Goal: Task Accomplishment & Management: Manage account settings

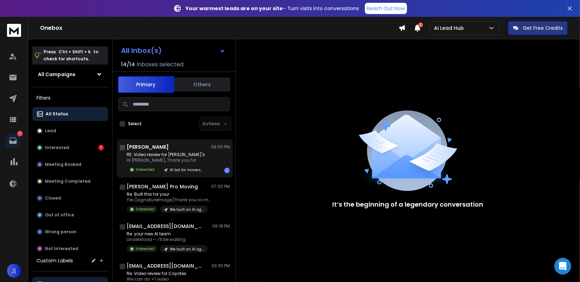
click at [202, 153] on p "RE: Video review for Tom's" at bounding box center [167, 155] width 81 height 6
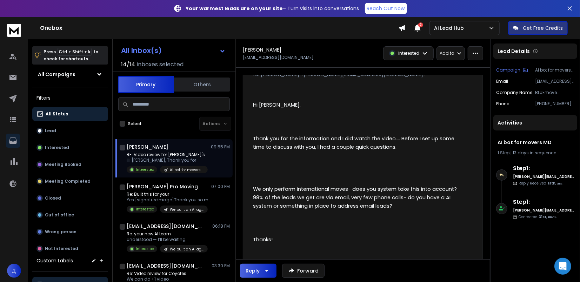
scroll to position [78, 0]
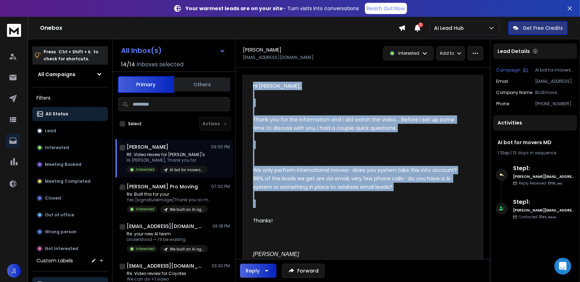
drag, startPoint x: 286, startPoint y: 218, endPoint x: 254, endPoint y: 88, distance: 133.2
click at [258, 124] on span "Thank you for the information and I did watch the video…. Before I set up some …" at bounding box center [354, 123] width 203 height 15
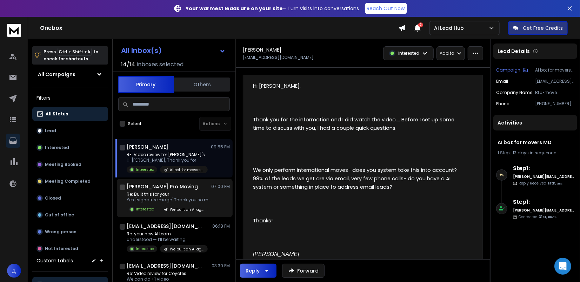
click at [202, 200] on p "Yes [signatureImage]Thank you so much" at bounding box center [169, 200] width 84 height 6
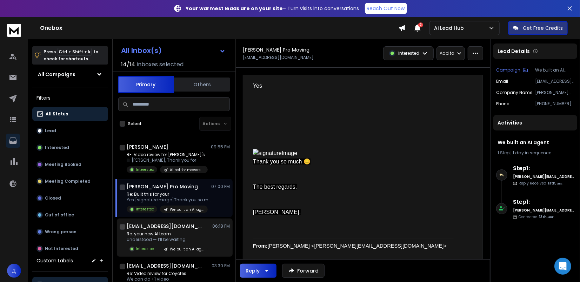
click at [210, 224] on div "info@extrahelpmovers.com 06:18 PM" at bounding box center [178, 226] width 103 height 7
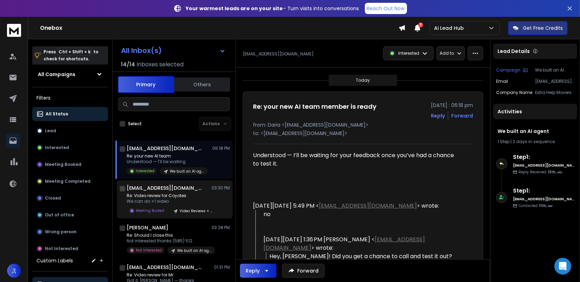
click at [209, 196] on p "Re: Video review for Coyotes" at bounding box center [169, 196] width 84 height 6
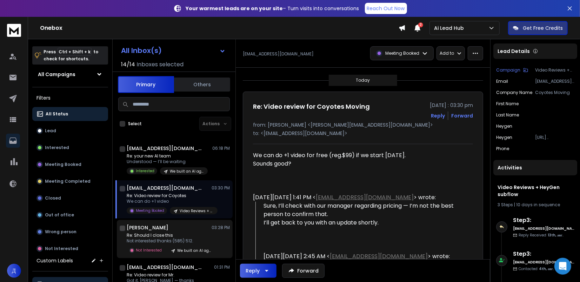
click at [205, 230] on div "Maggie Poppins 03:28 PM" at bounding box center [178, 227] width 103 height 7
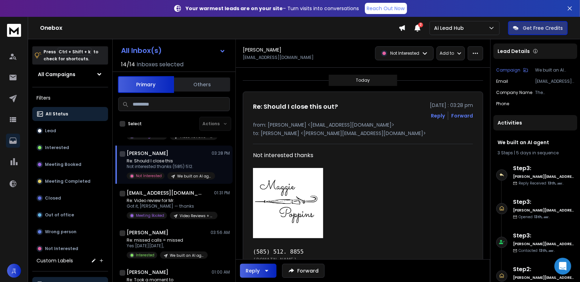
scroll to position [156, 0]
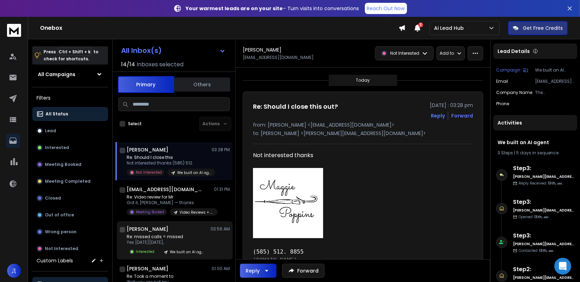
click at [203, 233] on div "William Evans 03:56 AM Re: missed calls = missed Yes On Tue, Aug 12, Interested…" at bounding box center [178, 241] width 103 height 30
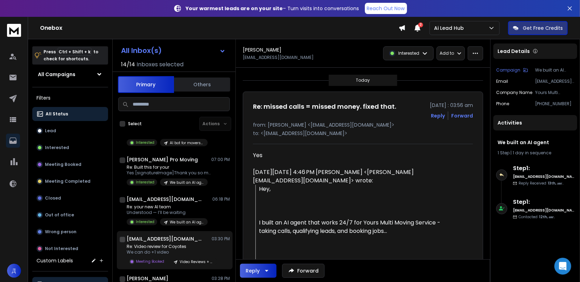
scroll to position [0, 0]
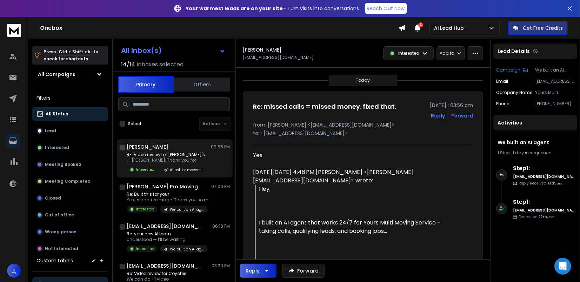
click at [181, 152] on div "Mark Spitzer 09:55 PM RE: Video review for Tom's Hi Anna, Thank you for Interes…" at bounding box center [178, 159] width 103 height 30
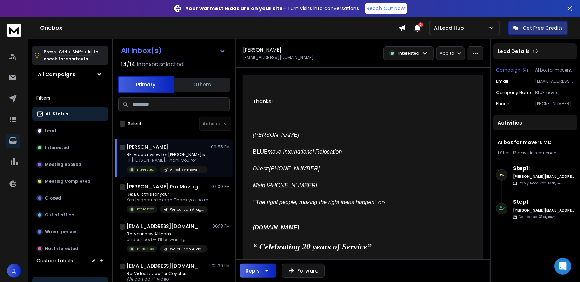
scroll to position [195, 0]
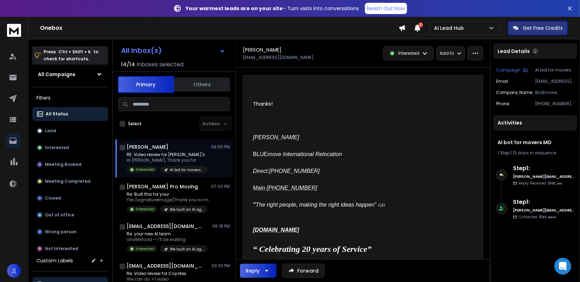
drag, startPoint x: 253, startPoint y: 139, endPoint x: 317, endPoint y: 244, distance: 122.9
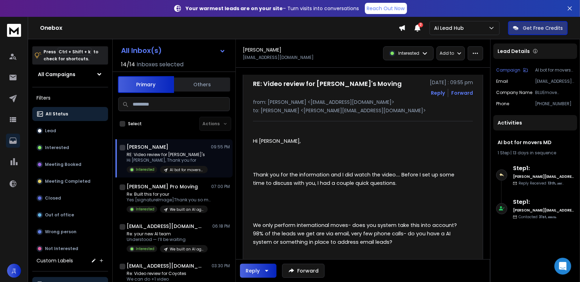
scroll to position [0, 0]
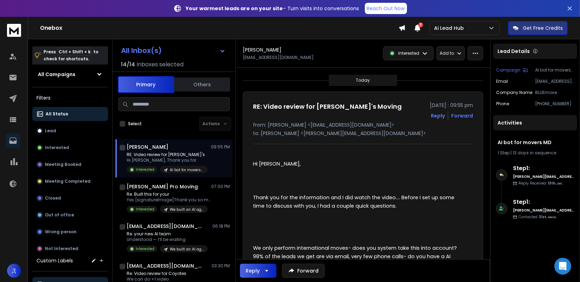
click at [423, 31] on div "2 Ai Lead Hub Get Free Credits" at bounding box center [483, 28] width 169 height 14
click at [421, 26] on span "2" at bounding box center [420, 24] width 5 height 5
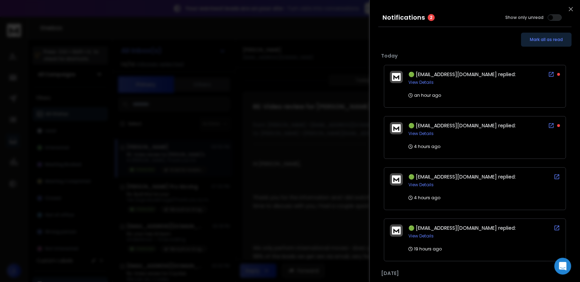
click at [538, 37] on span "Mark all as read" at bounding box center [546, 40] width 33 height 6
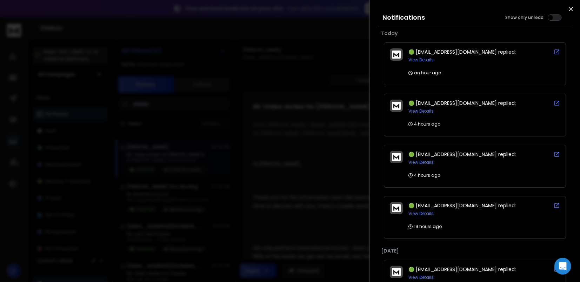
click at [569, 9] on icon "button" at bounding box center [571, 9] width 4 height 4
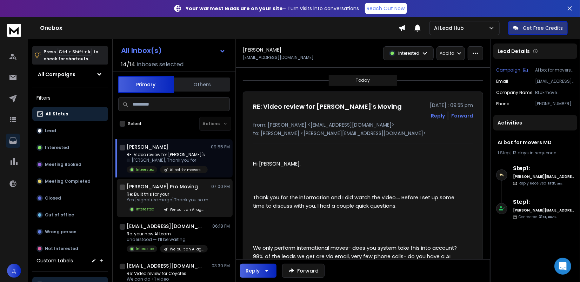
click at [200, 195] on p "Re: Built this for your" at bounding box center [169, 195] width 84 height 6
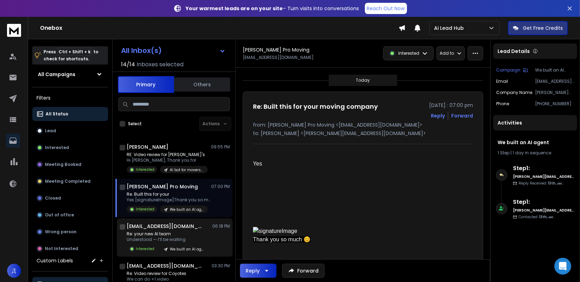
click at [185, 221] on div "info@extrahelpmovers.com 06:18 PM Re: your new AI team Understood — I’ll be wai…" at bounding box center [175, 238] width 116 height 38
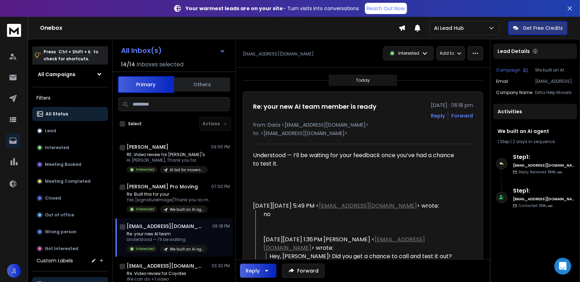
scroll to position [78, 0]
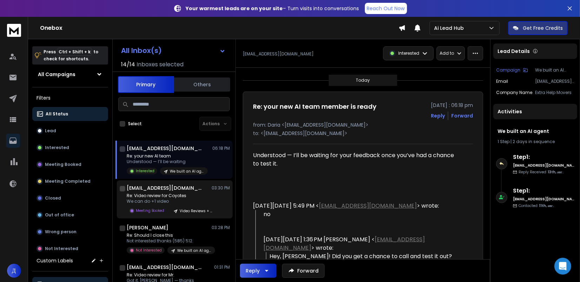
click at [194, 199] on p "We can do +1 video" at bounding box center [169, 202] width 84 height 6
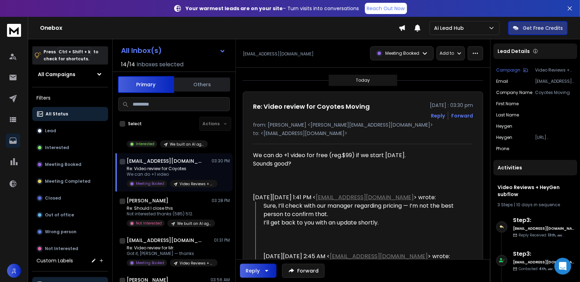
scroll to position [156, 0]
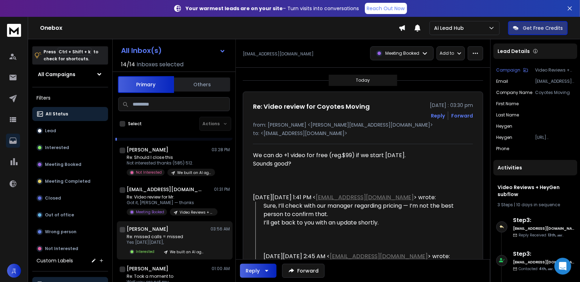
click at [194, 234] on p "Re: missed calls = missed" at bounding box center [167, 237] width 81 height 6
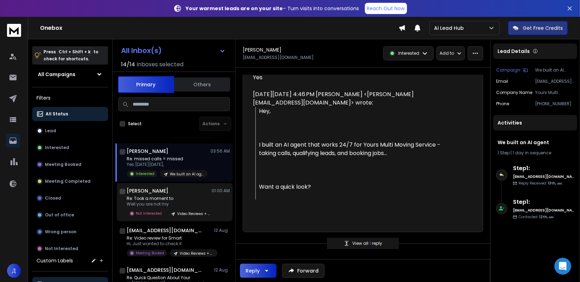
scroll to position [273, 0]
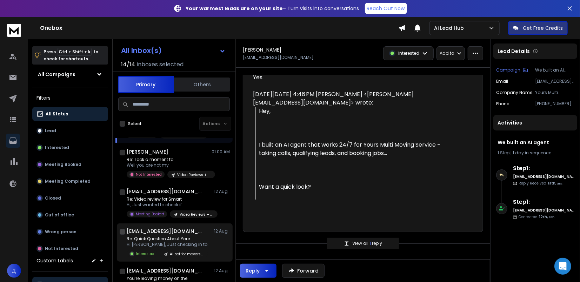
click at [182, 231] on h1 "[EMAIL_ADDRESS][DOMAIN_NAME]" at bounding box center [165, 231] width 77 height 7
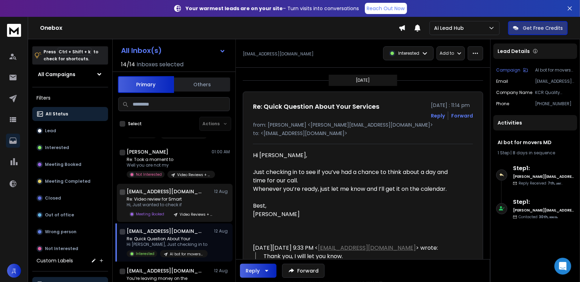
scroll to position [351, 0]
